Goal: Task Accomplishment & Management: Use online tool/utility

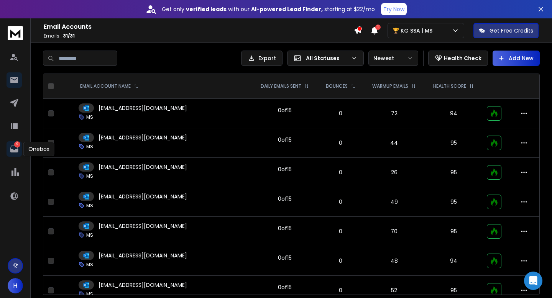
click at [15, 151] on icon at bounding box center [14, 149] width 8 height 7
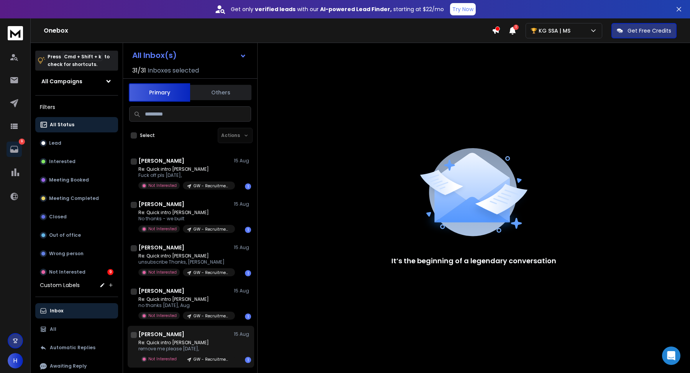
scroll to position [15, 0]
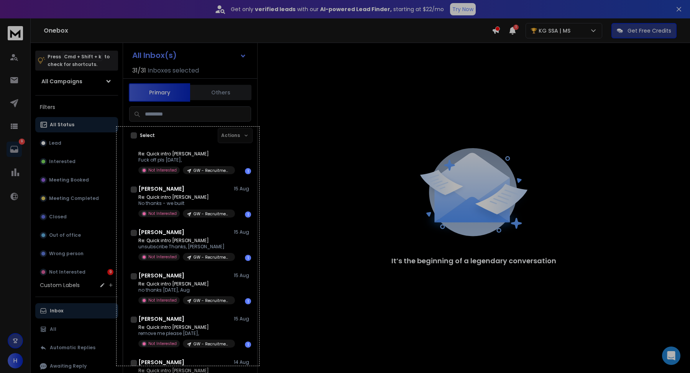
drag, startPoint x: 117, startPoint y: 126, endPoint x: 259, endPoint y: 365, distance: 278.1
click at [259, 298] on div "372 X 623" at bounding box center [345, 186] width 690 height 373
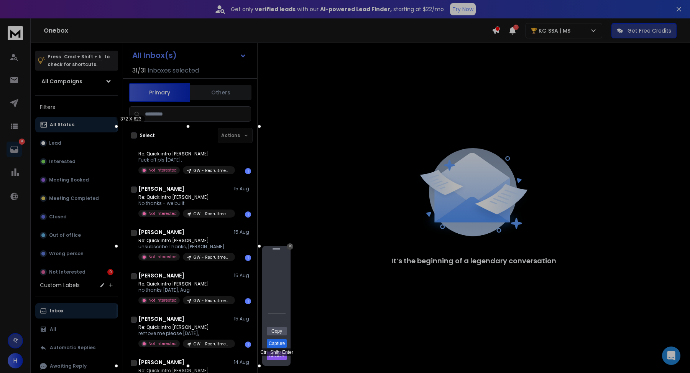
click at [280, 298] on link "Capture" at bounding box center [277, 343] width 20 height 8
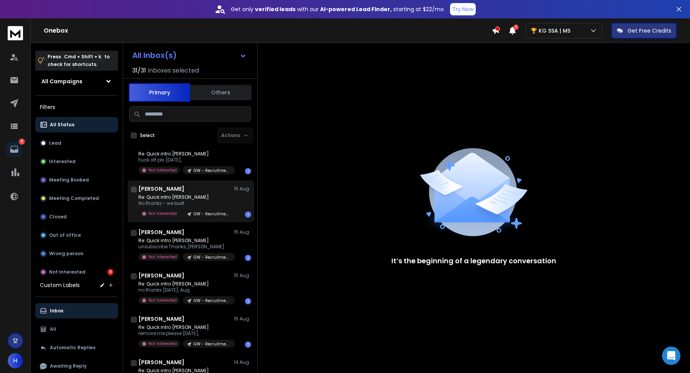
scroll to position [0, 0]
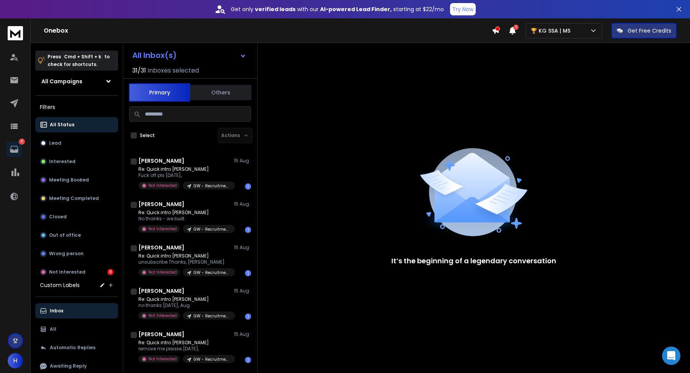
click at [231, 136] on div "Actions" at bounding box center [235, 135] width 35 height 15
click at [244, 138] on div "Actions" at bounding box center [235, 135] width 35 height 15
click at [179, 137] on div "Select Actions" at bounding box center [190, 134] width 134 height 18
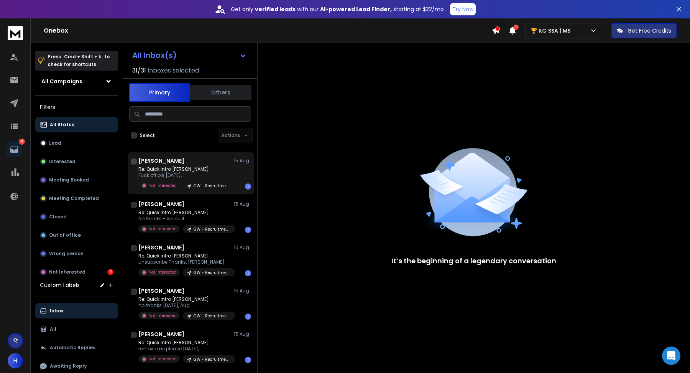
click at [133, 162] on button "button" at bounding box center [134, 161] width 6 height 6
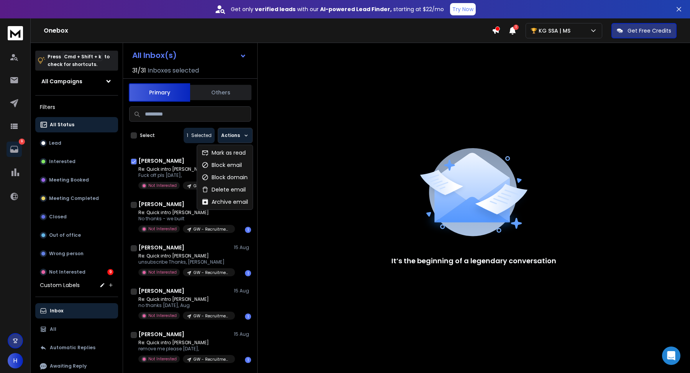
click at [231, 137] on p "Actions" at bounding box center [230, 135] width 19 height 6
click at [167, 138] on div "Select 1 Selected Actions" at bounding box center [190, 134] width 134 height 18
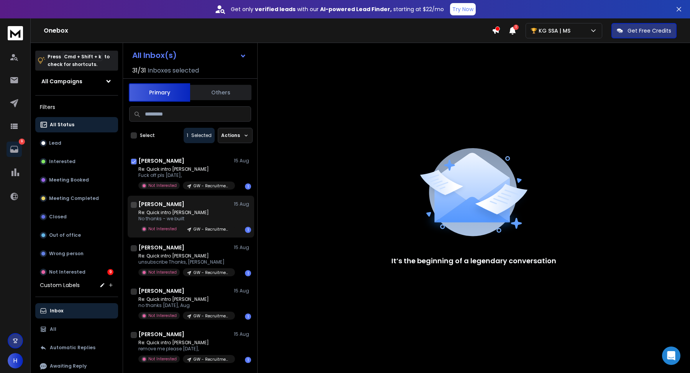
click at [135, 202] on button "button" at bounding box center [134, 205] width 6 height 6
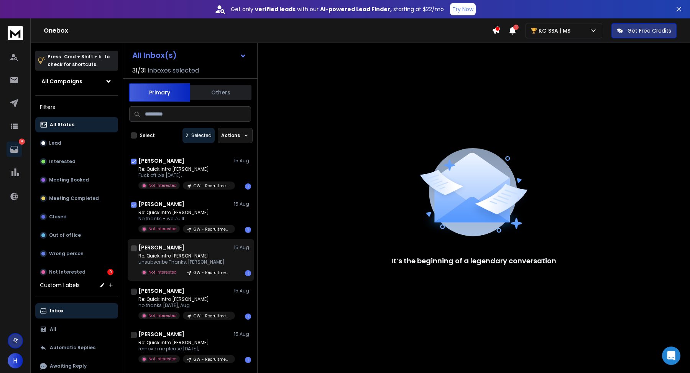
click at [131, 248] on button "button" at bounding box center [134, 248] width 6 height 6
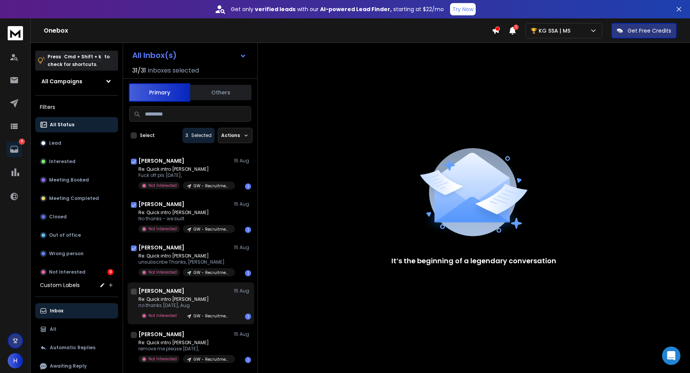
click at [133, 293] on button "button" at bounding box center [134, 291] width 6 height 6
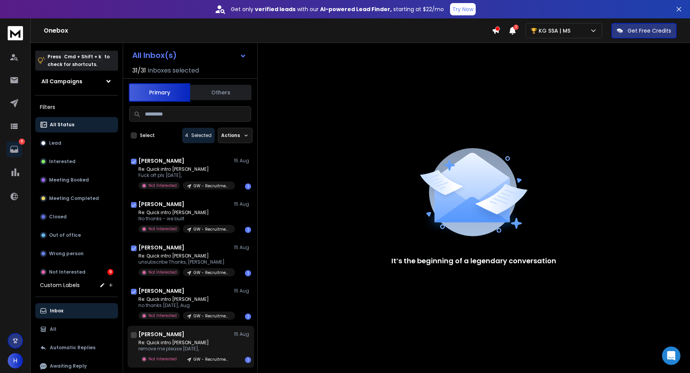
click at [134, 298] on button "button" at bounding box center [134, 335] width 6 height 6
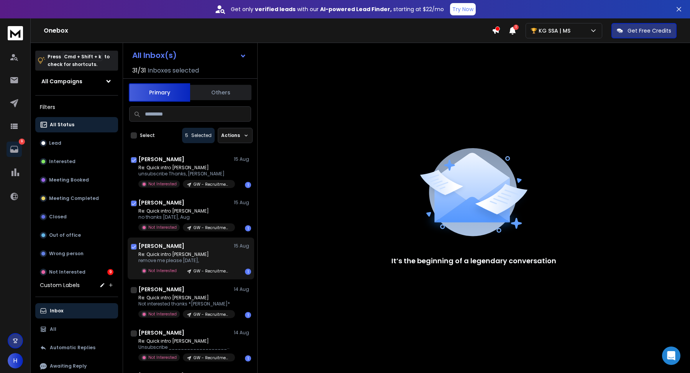
scroll to position [137, 0]
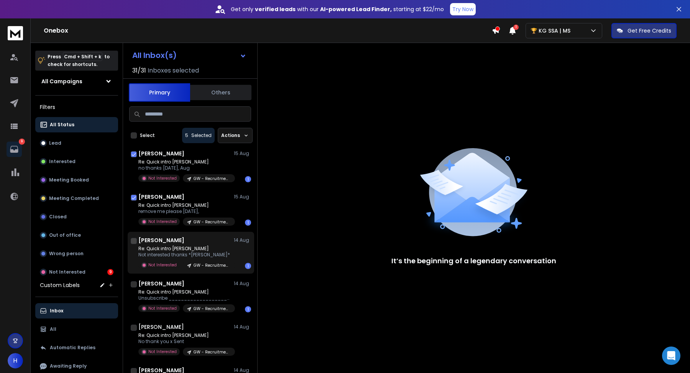
click at [133, 241] on button "button" at bounding box center [134, 241] width 6 height 6
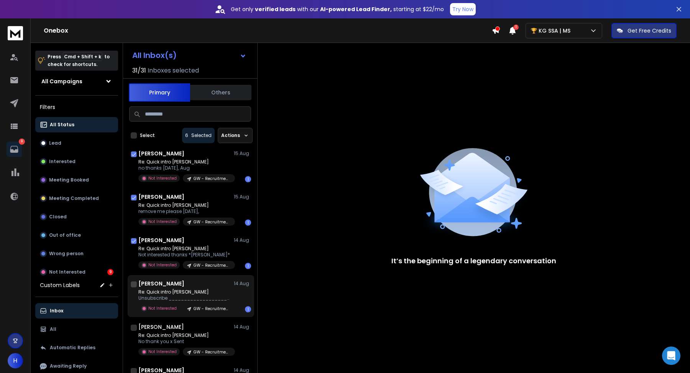
click at [133, 281] on button "button" at bounding box center [134, 284] width 6 height 6
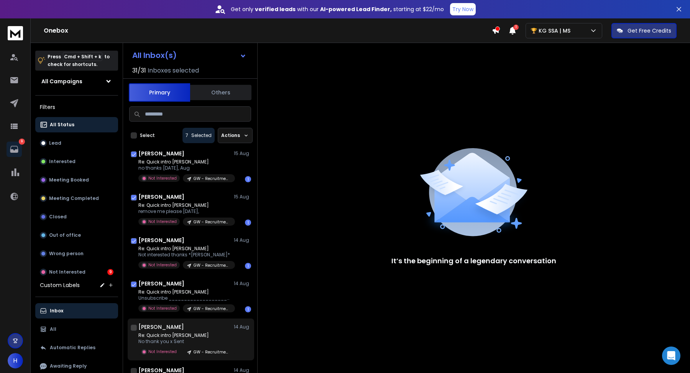
click at [133, 298] on button "button" at bounding box center [134, 327] width 6 height 6
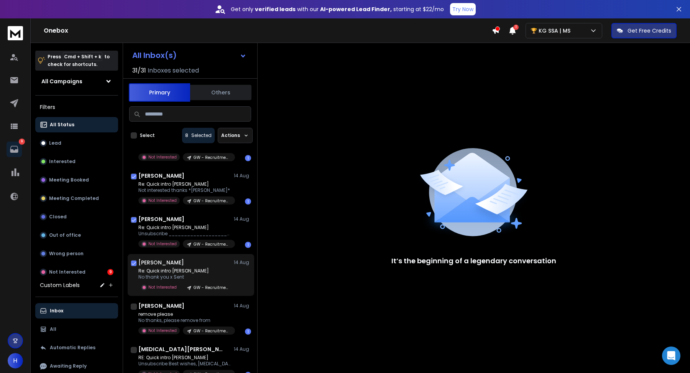
scroll to position [222, 0]
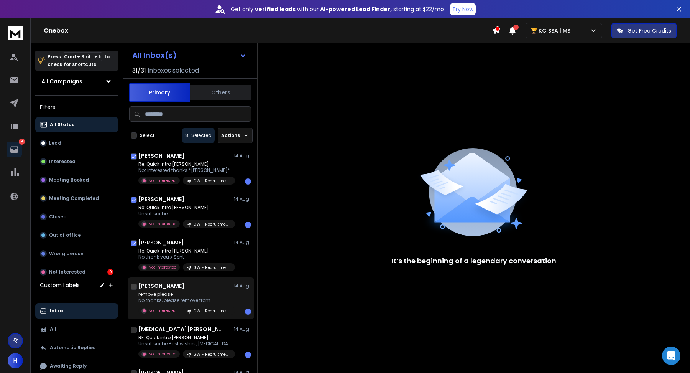
click at [133, 287] on button "button" at bounding box center [134, 286] width 6 height 6
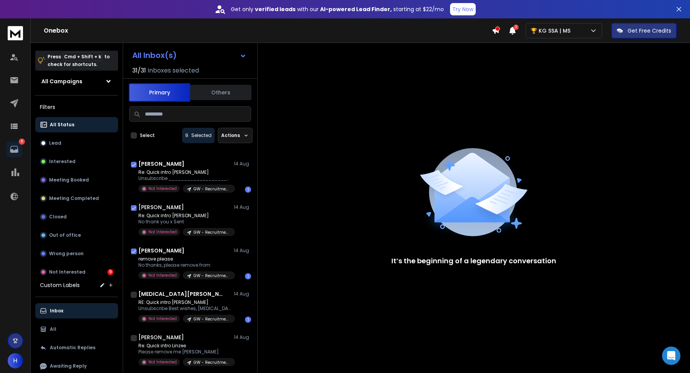
scroll to position [256, 0]
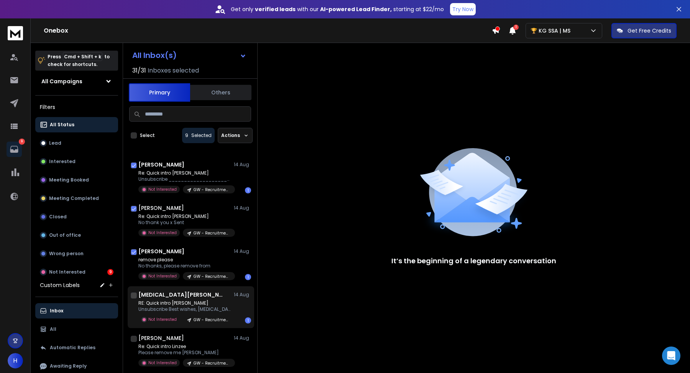
click at [135, 294] on button "button" at bounding box center [134, 295] width 6 height 6
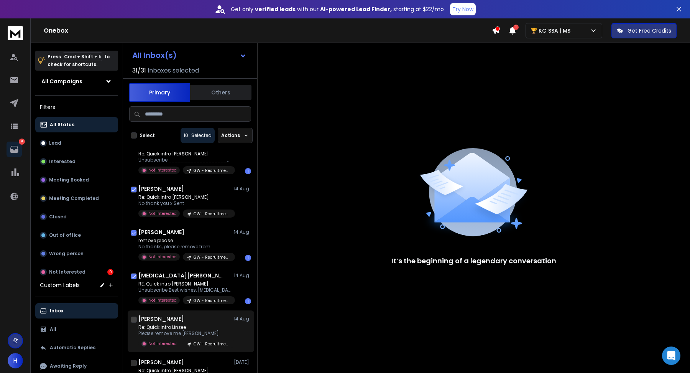
scroll to position [0, 0]
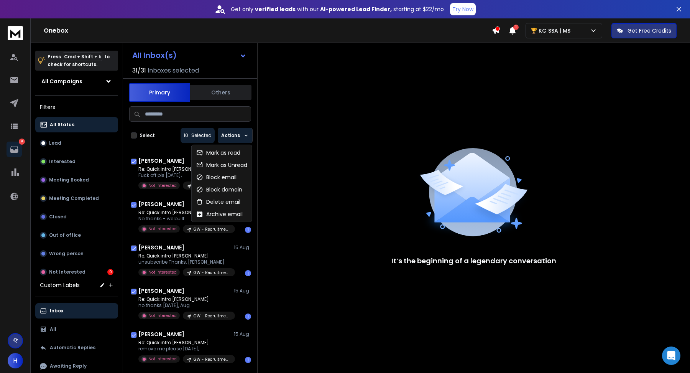
click at [234, 138] on p "Actions" at bounding box center [230, 135] width 19 height 6
click at [230, 154] on div "Mark as read" at bounding box center [218, 153] width 44 height 8
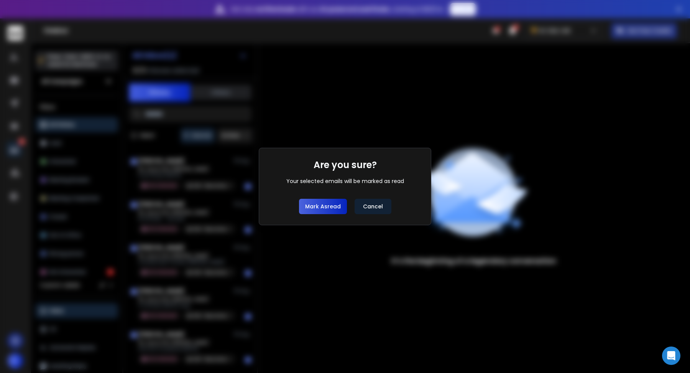
click at [322, 203] on p "Mark as read" at bounding box center [323, 206] width 36 height 8
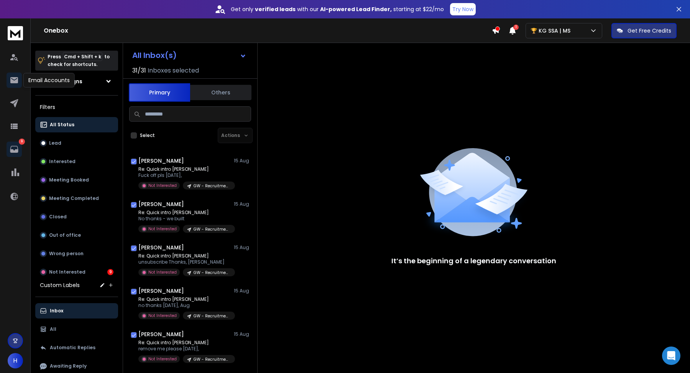
click at [10, 80] on icon at bounding box center [14, 80] width 8 height 6
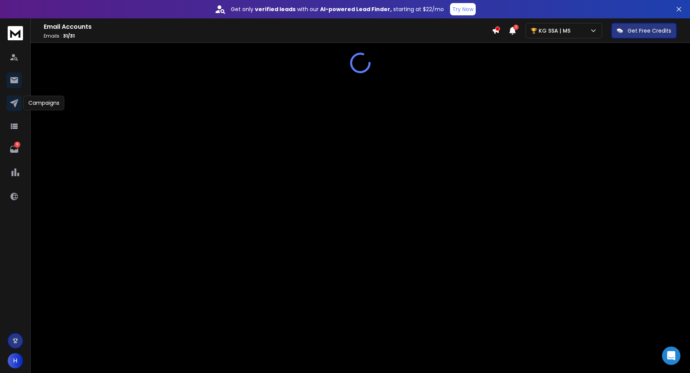
click at [18, 100] on icon at bounding box center [14, 102] width 9 height 9
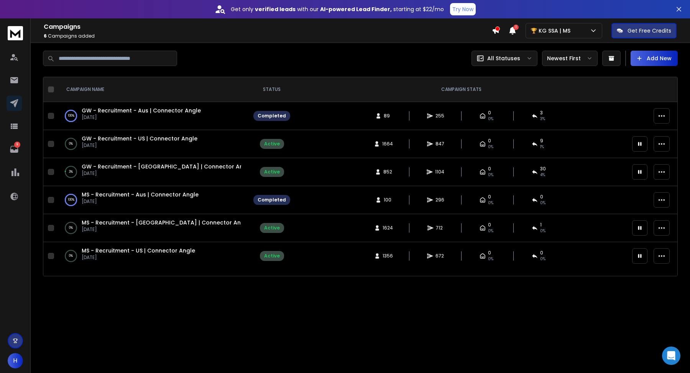
click at [295, 168] on td "852 1104 0 0% 30 4 %" at bounding box center [461, 172] width 333 height 28
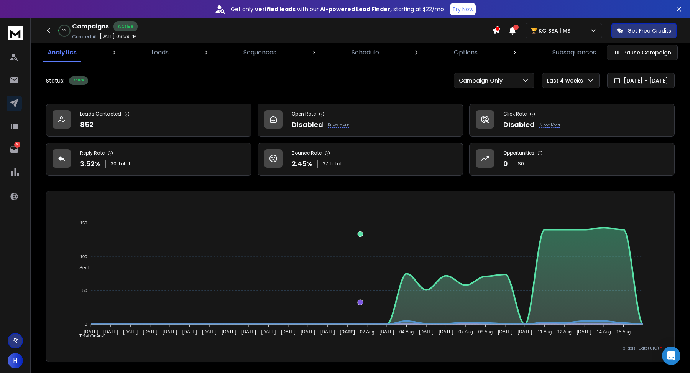
scroll to position [20, 0]
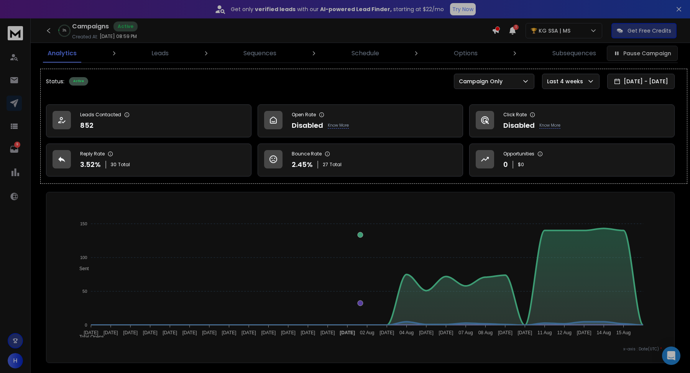
drag, startPoint x: 41, startPoint y: 69, endPoint x: 686, endPoint y: 183, distance: 655.0
click at [551, 183] on div "1686 X 298" at bounding box center [345, 244] width 690 height 528
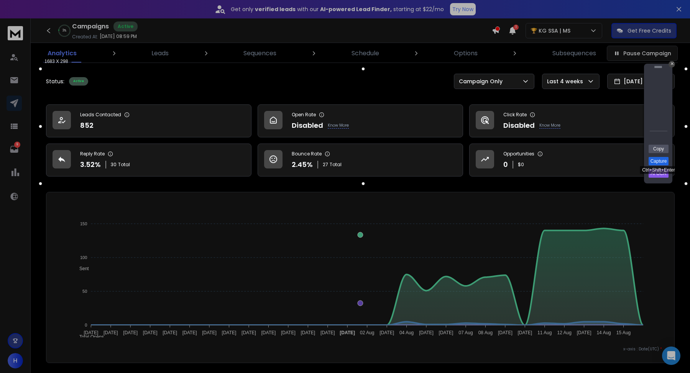
click at [551, 164] on link "Capture" at bounding box center [658, 161] width 20 height 8
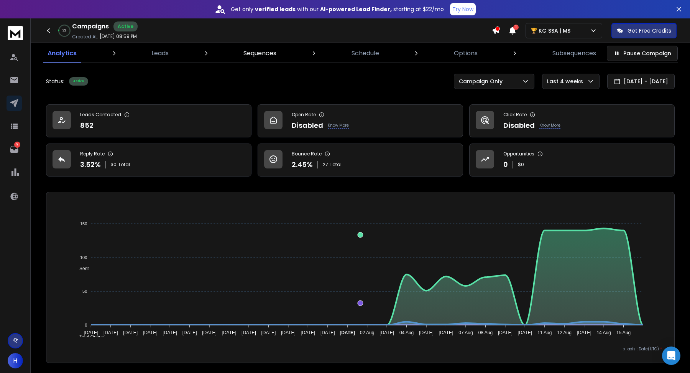
click at [277, 54] on link "Sequences" at bounding box center [260, 53] width 42 height 18
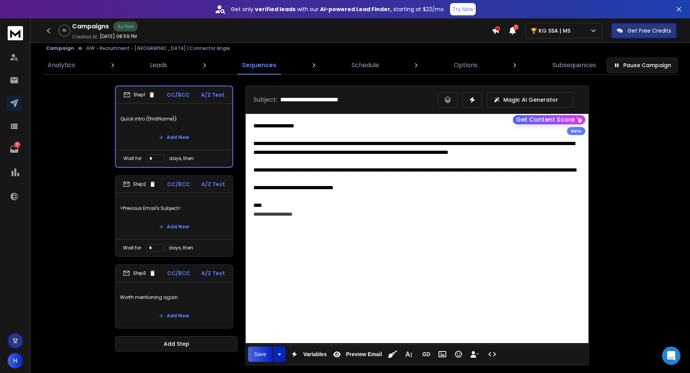
scroll to position [11, 0]
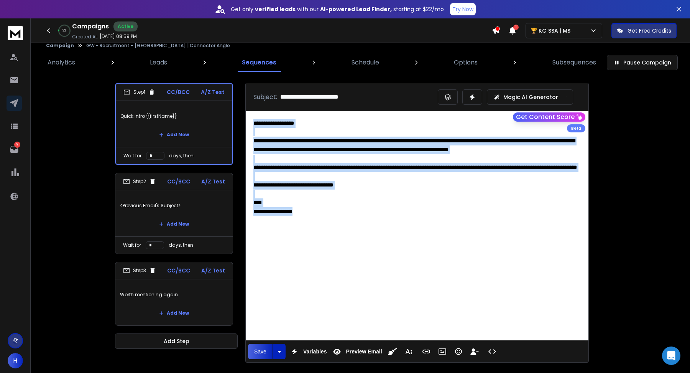
drag, startPoint x: 322, startPoint y: 222, endPoint x: 245, endPoint y: 121, distance: 127.2
click at [246, 121] on div "**********" at bounding box center [417, 222] width 343 height 223
copy div "**********"
